Goal: Find specific page/section: Find specific page/section

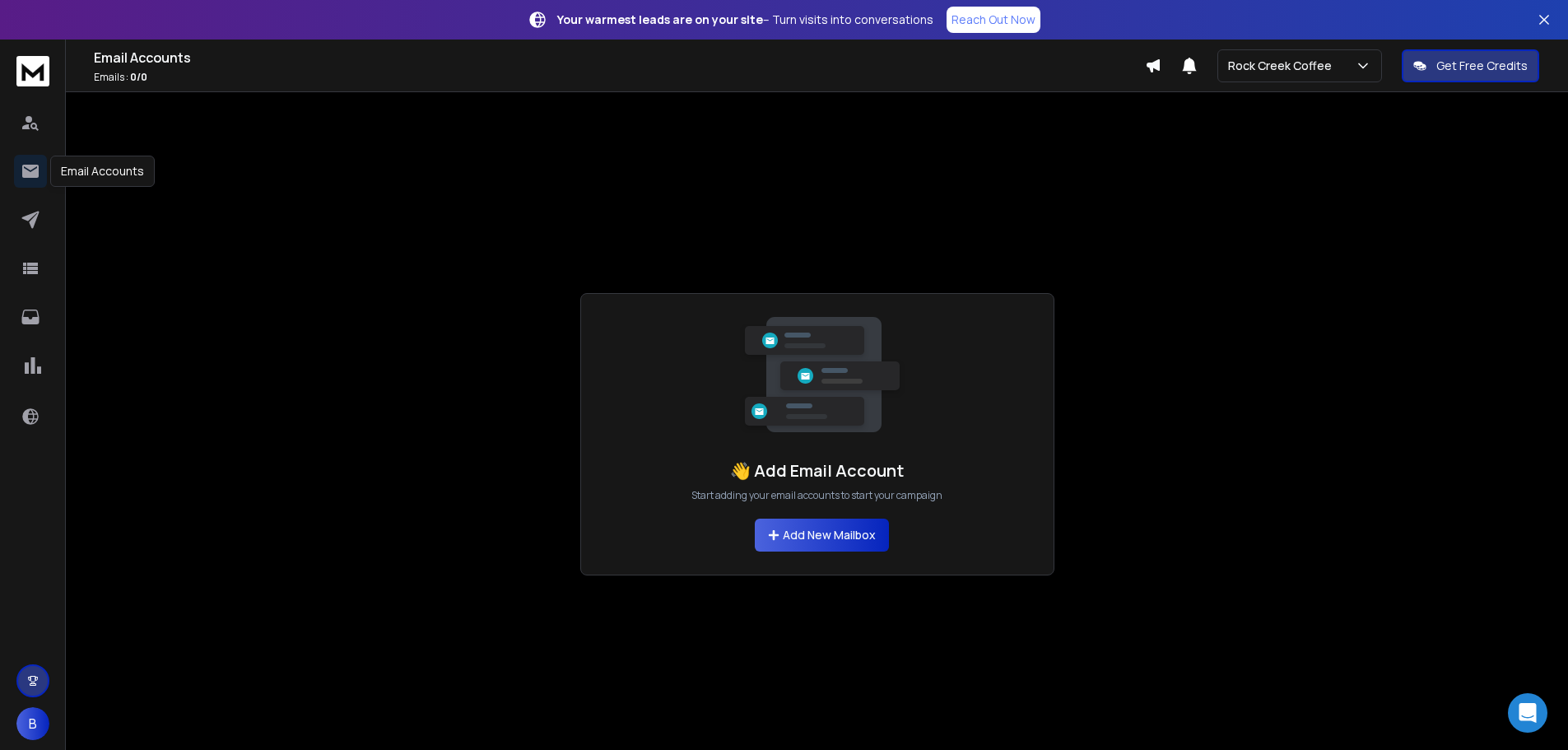
click at [19, 167] on link at bounding box center [31, 172] width 33 height 33
click at [36, 216] on icon at bounding box center [30, 220] width 18 height 18
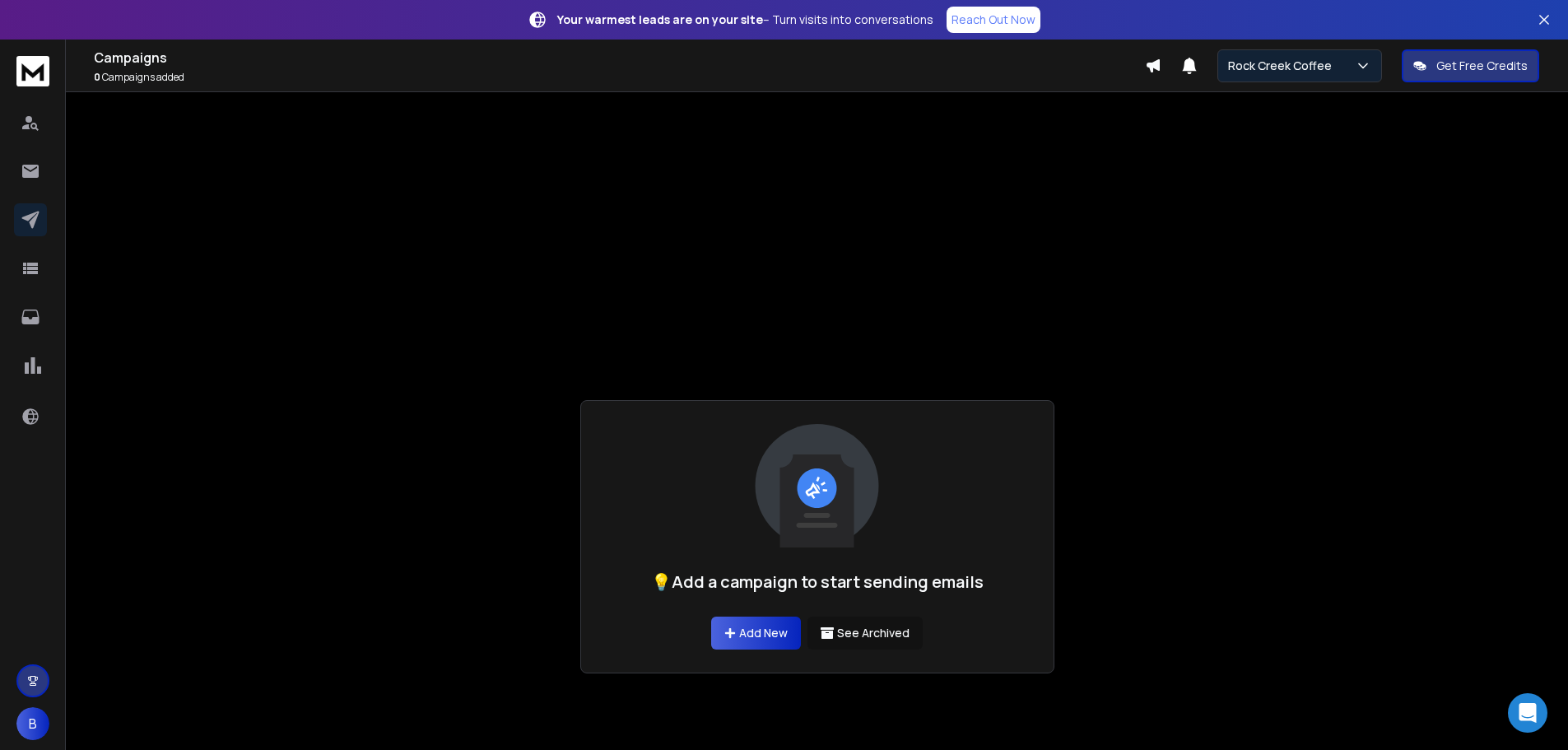
click at [1312, 67] on p "Rock Creek Coffee" at bounding box center [1284, 66] width 110 height 17
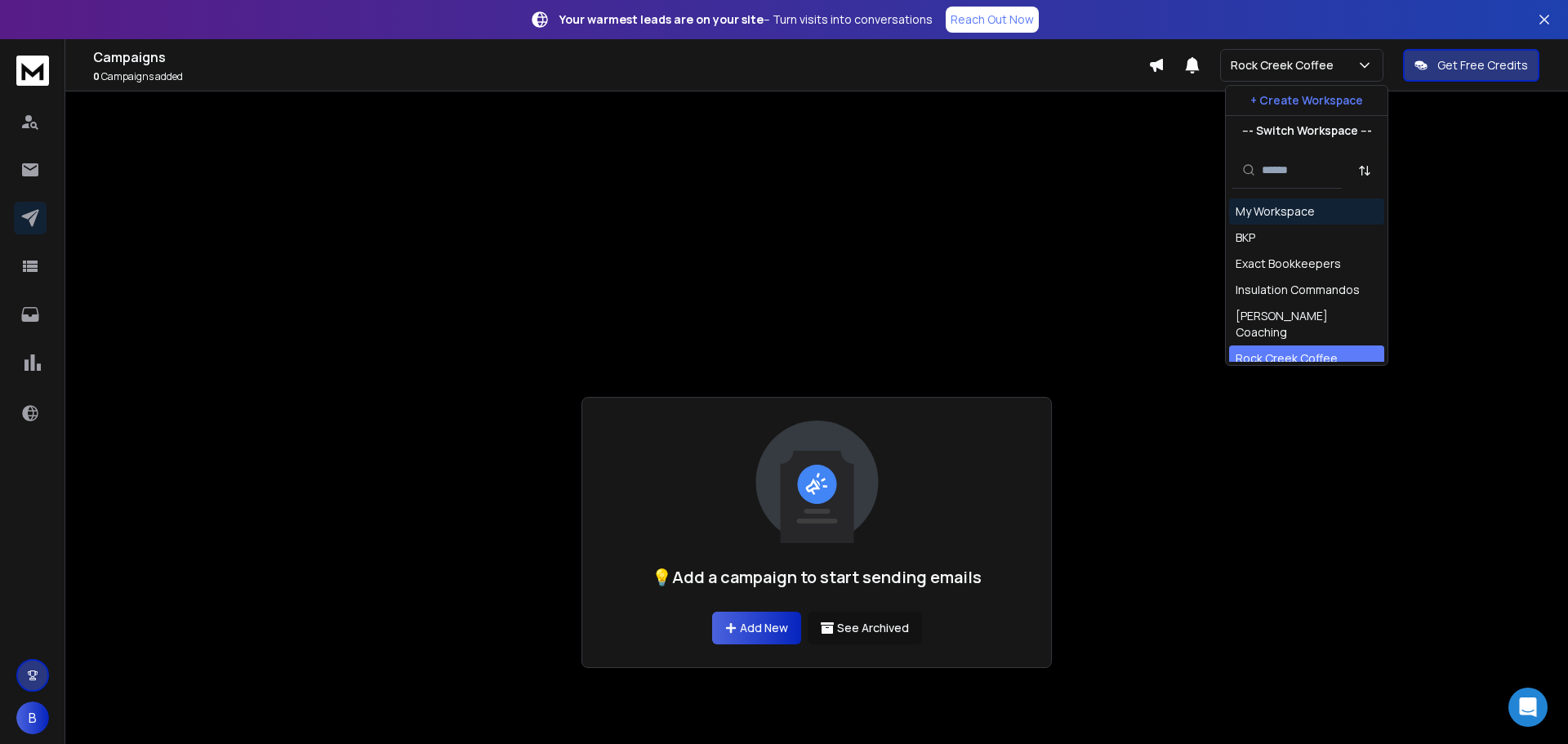
click at [1263, 221] on div "My Workspace" at bounding box center [1307, 212] width 155 height 26
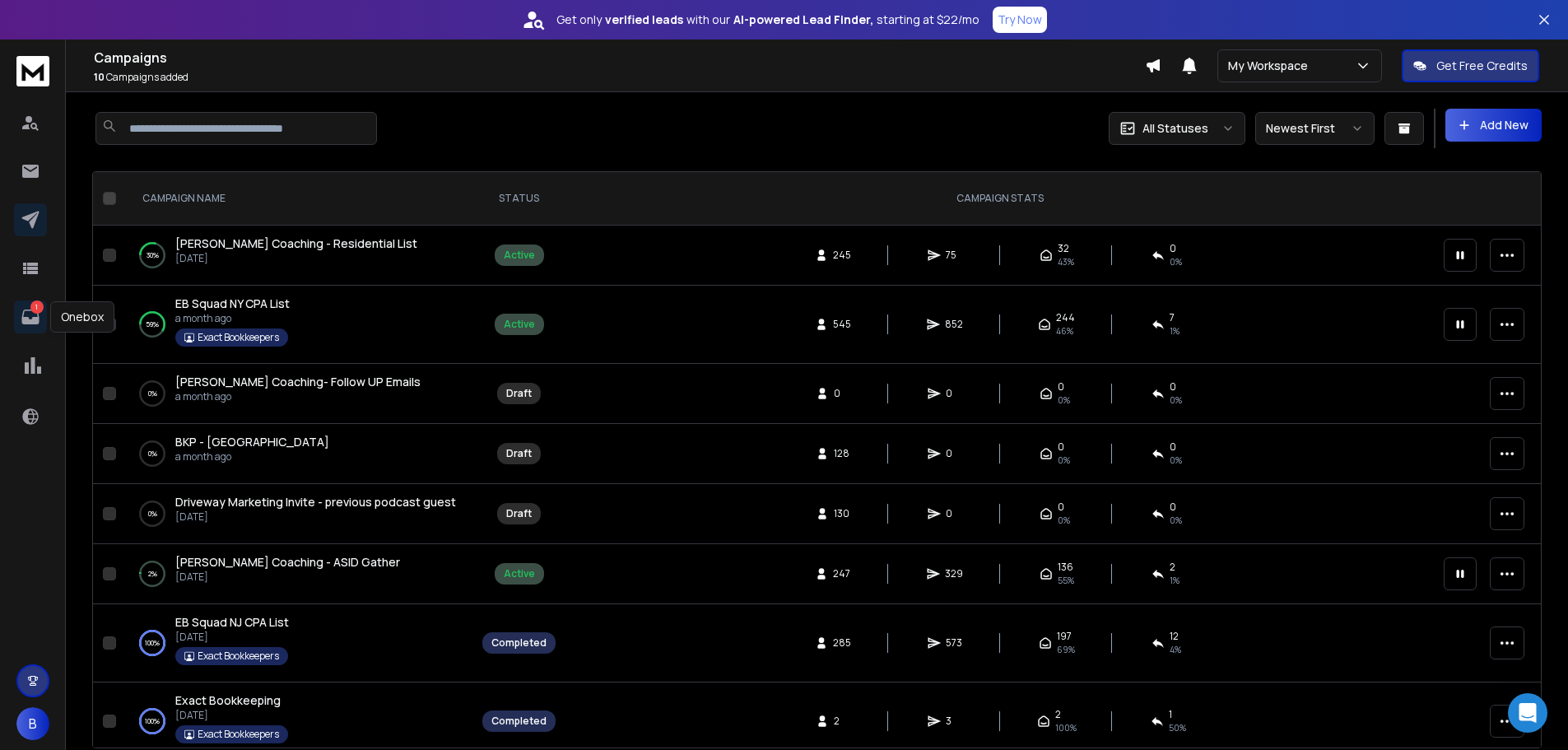
click at [24, 307] on icon at bounding box center [31, 317] width 20 height 20
